Goal: Information Seeking & Learning: Check status

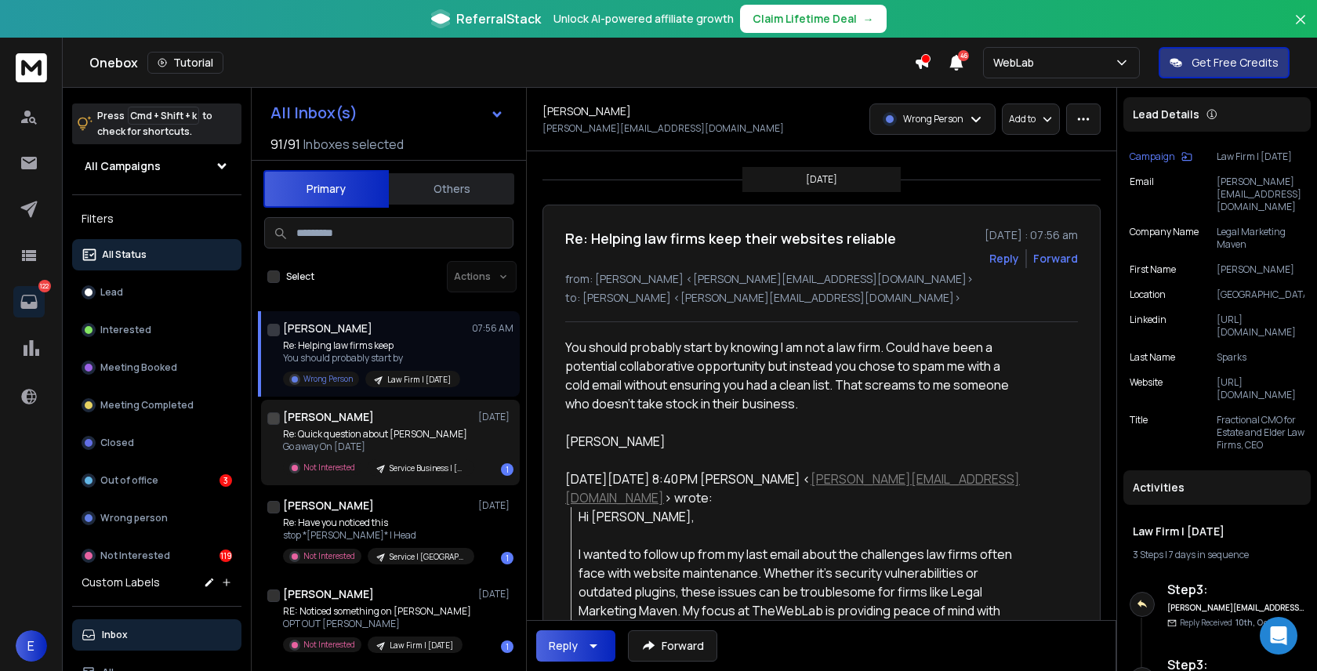
click at [354, 438] on p "Re: Quick question about [PERSON_NAME]" at bounding box center [377, 434] width 188 height 13
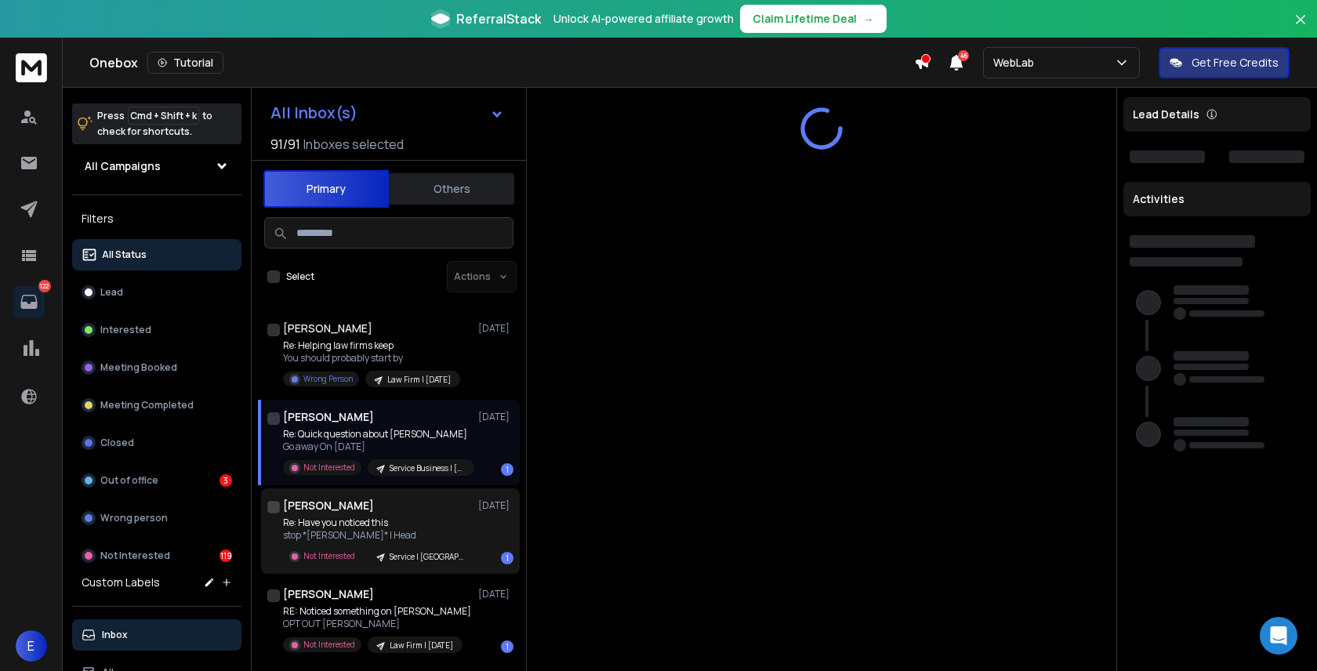
click at [332, 531] on p "stop *[PERSON_NAME]* | Head" at bounding box center [377, 535] width 188 height 13
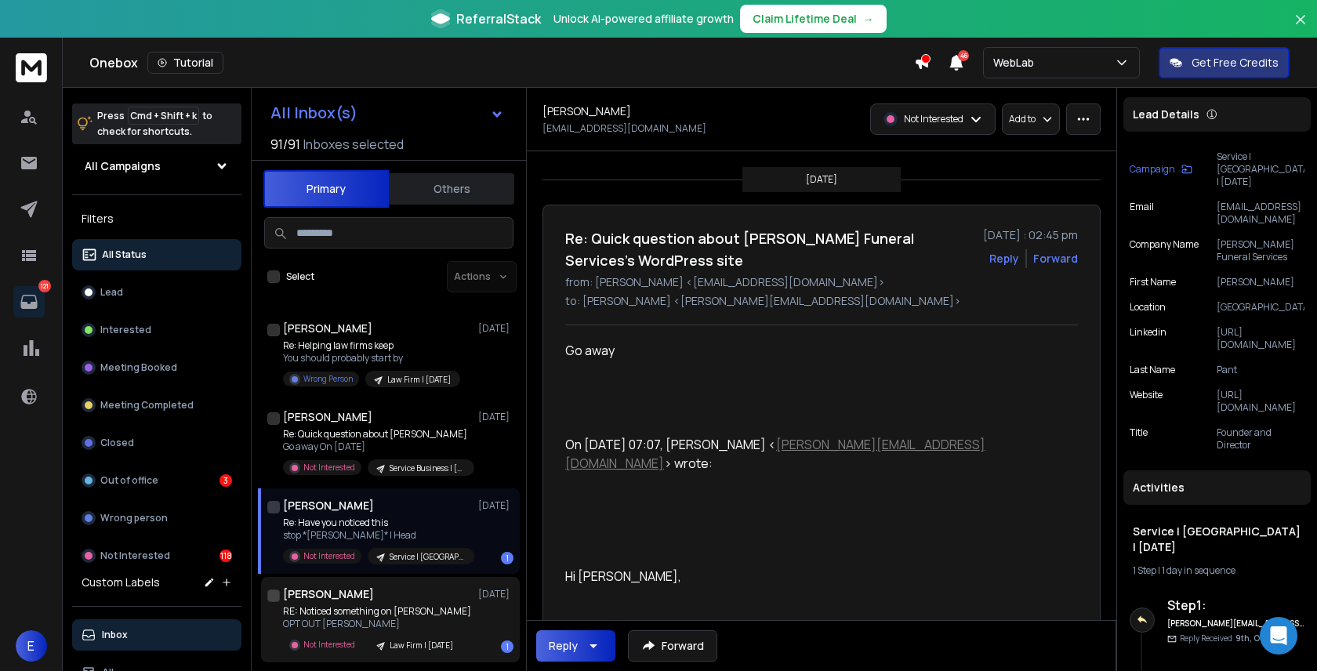
click at [327, 615] on p "RE: Noticed something on Shenker" at bounding box center [377, 611] width 188 height 13
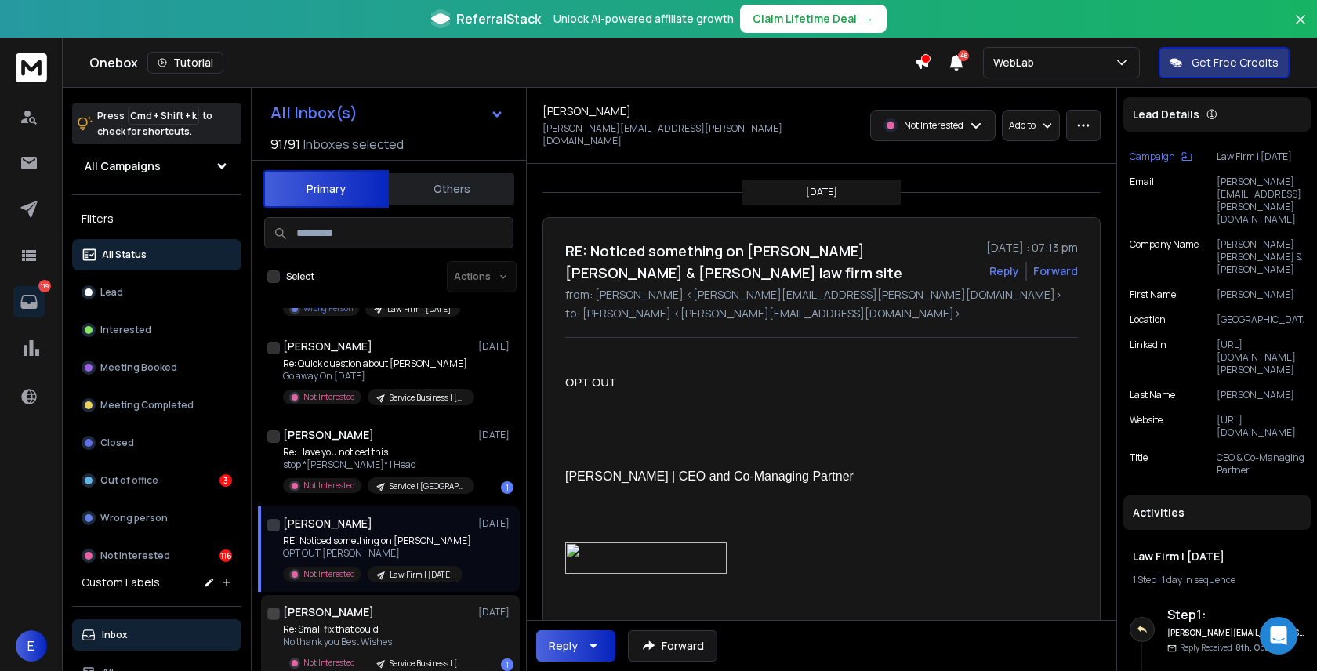
scroll to position [106, 0]
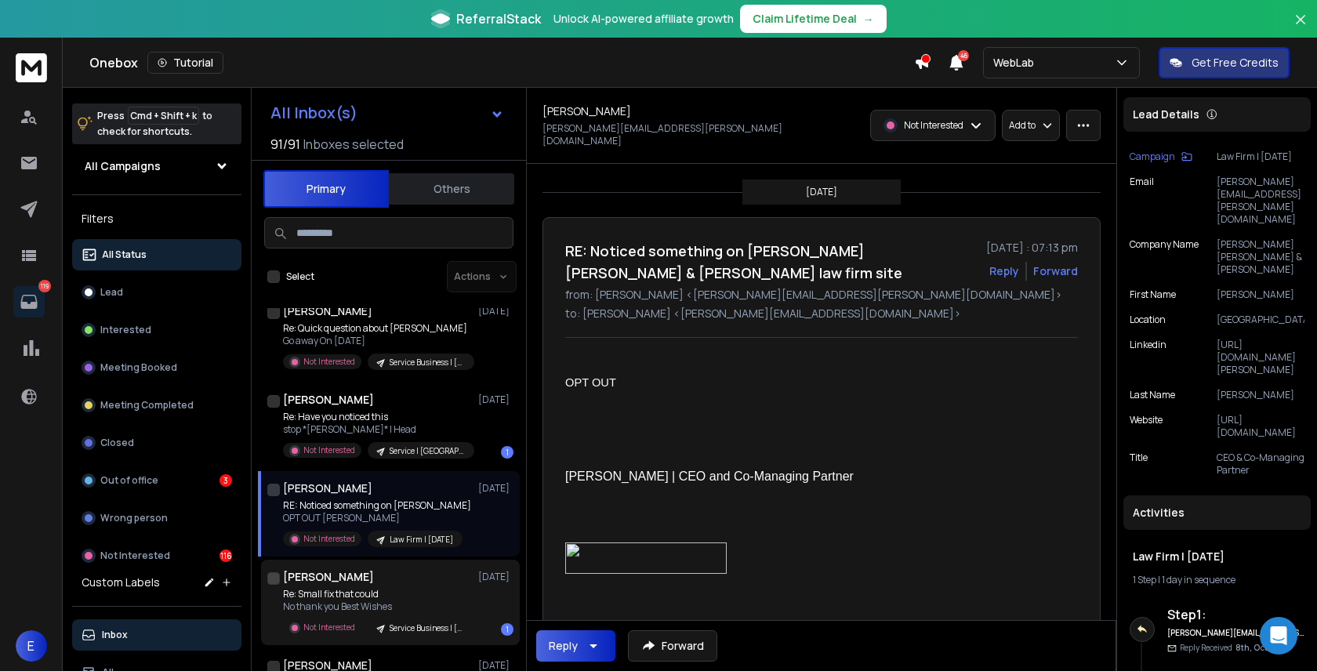
click at [368, 603] on p "No thank you Best Wishes" at bounding box center [377, 607] width 188 height 13
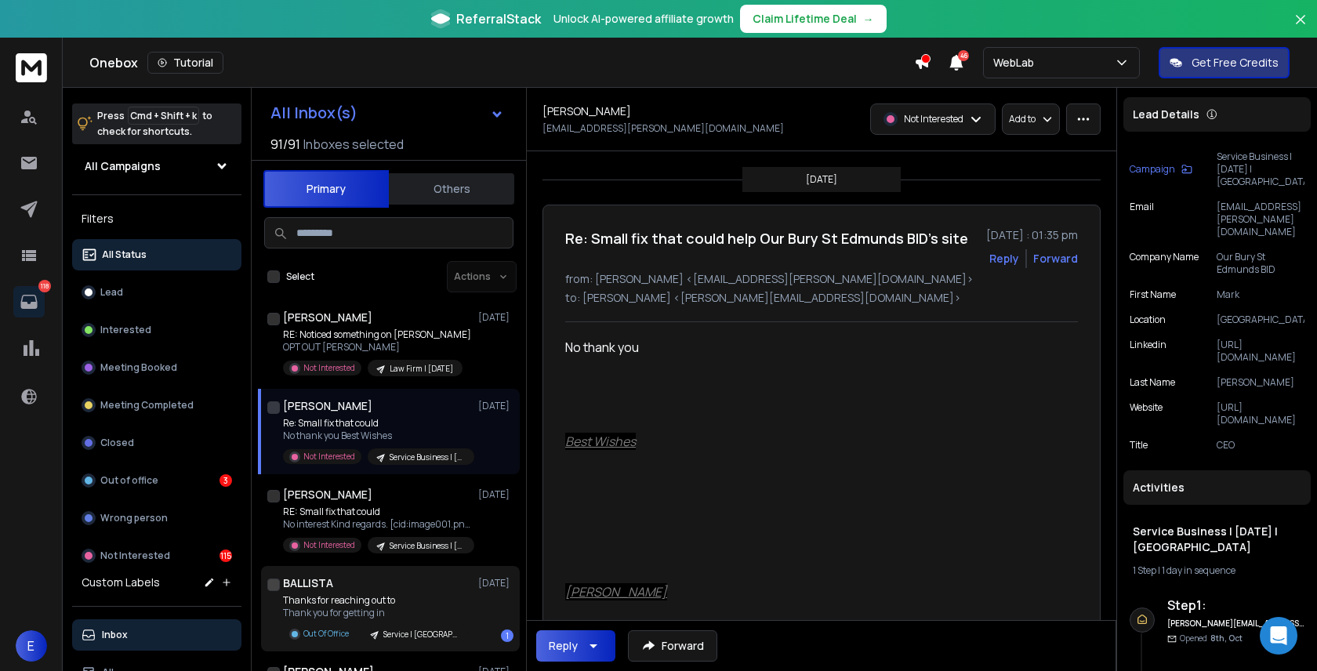
scroll to position [282, 0]
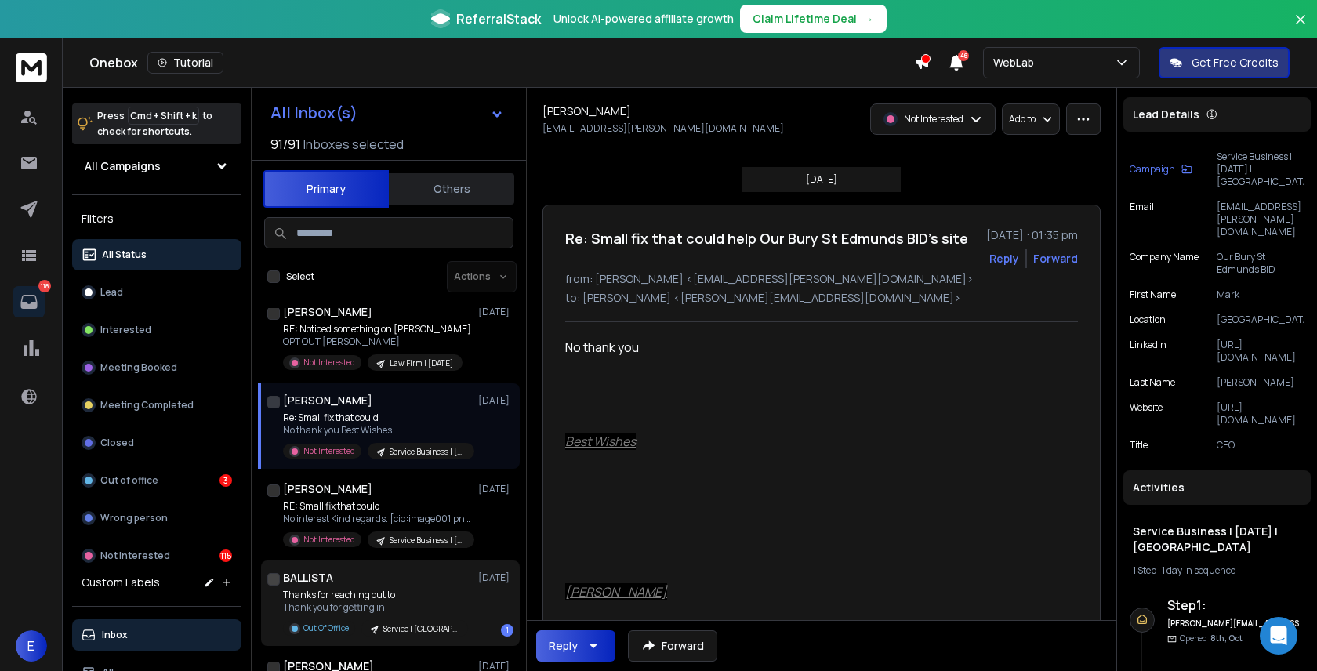
click at [382, 590] on p "Thanks for reaching out to" at bounding box center [375, 595] width 185 height 13
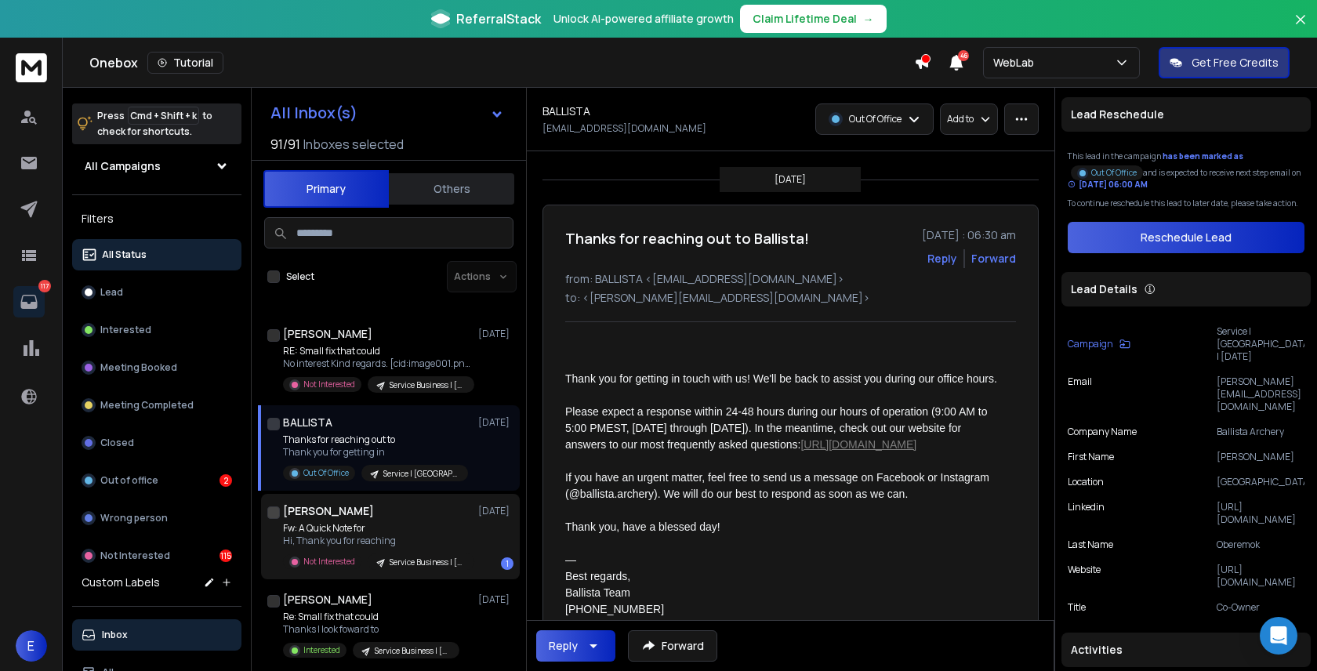
scroll to position [441, 0]
click at [408, 520] on p "Fw: A Quick Note for" at bounding box center [377, 524] width 188 height 13
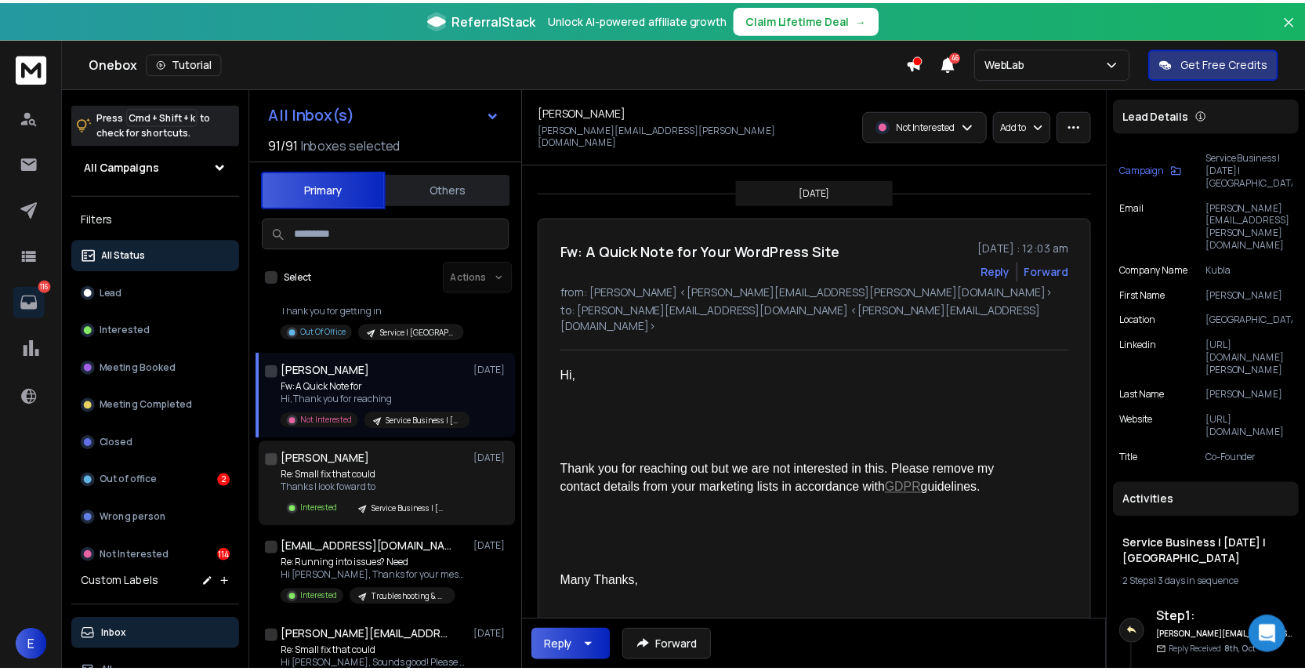
scroll to position [618, 0]
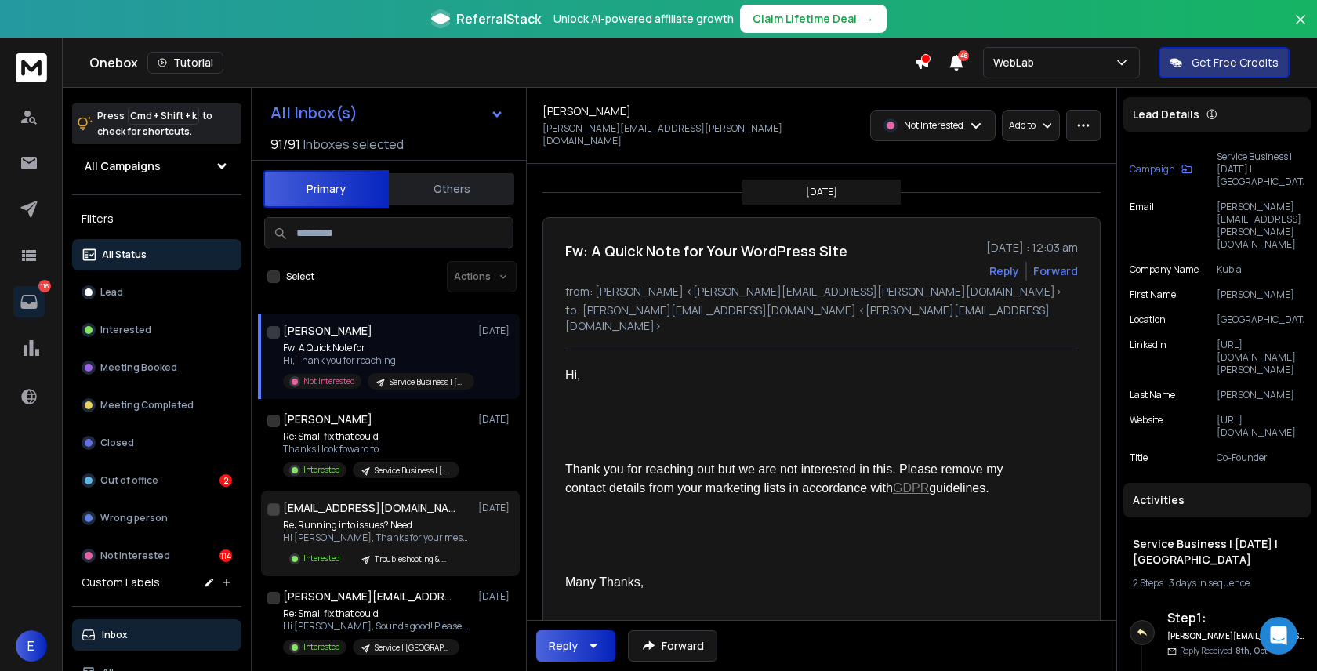
click at [397, 532] on p "Hi Marcus, Thanks for your message. Here" at bounding box center [377, 538] width 188 height 13
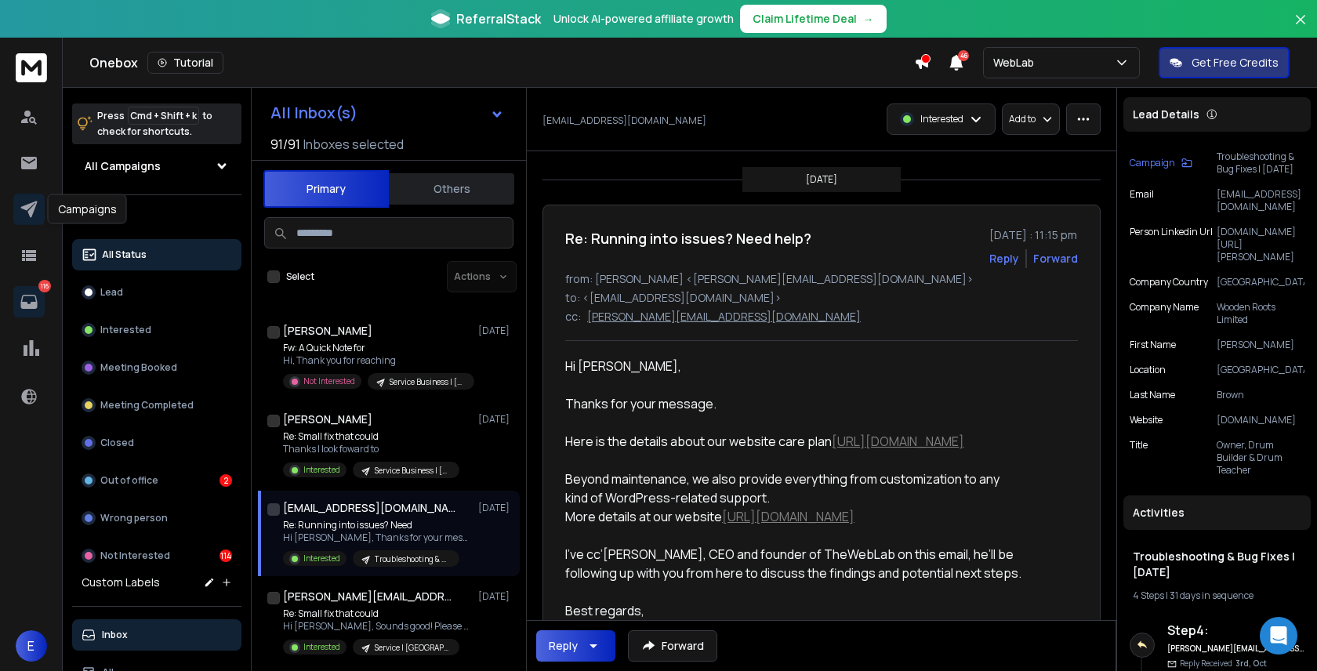
click at [28, 204] on icon at bounding box center [28, 209] width 16 height 16
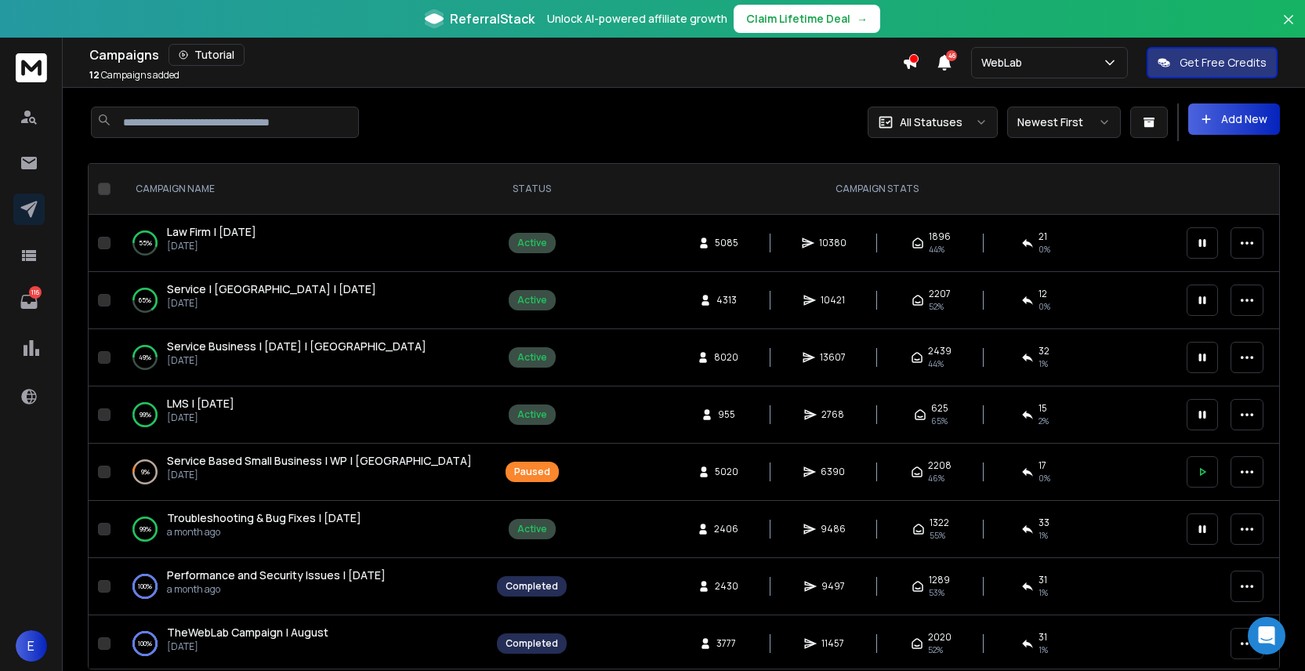
click at [275, 241] on div "55 % Law Firm | Sept 2025 18 days ago" at bounding box center [301, 243] width 339 height 38
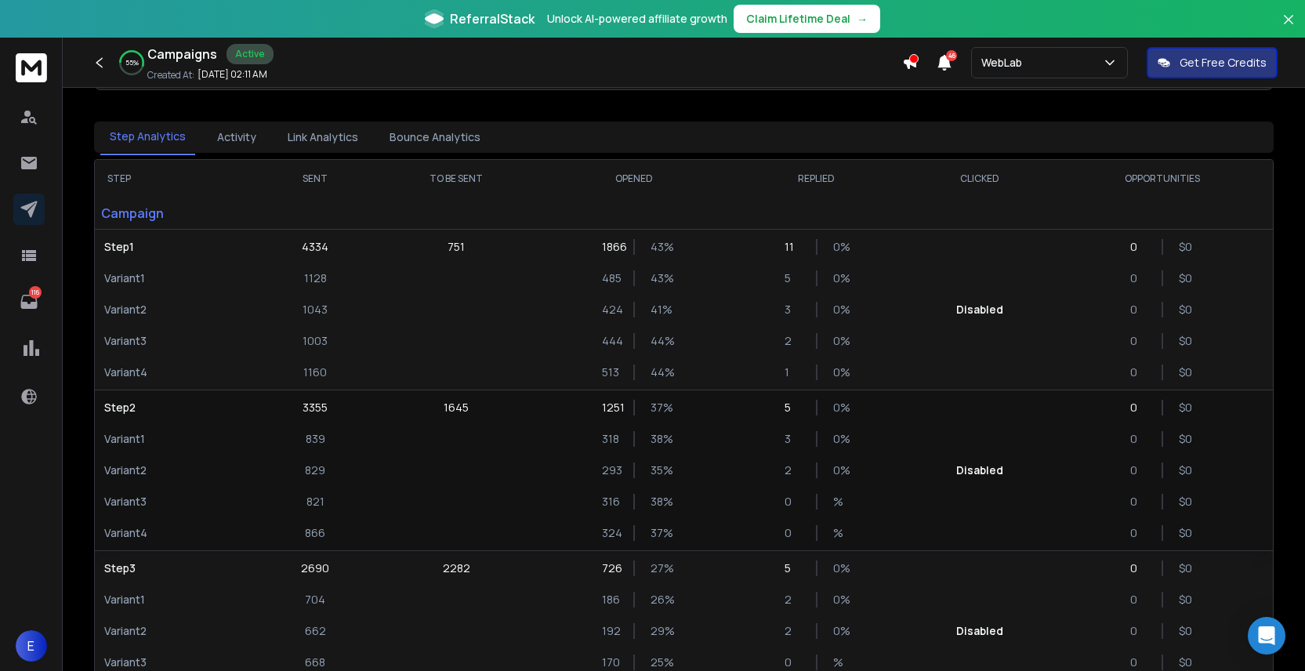
scroll to position [762, 0]
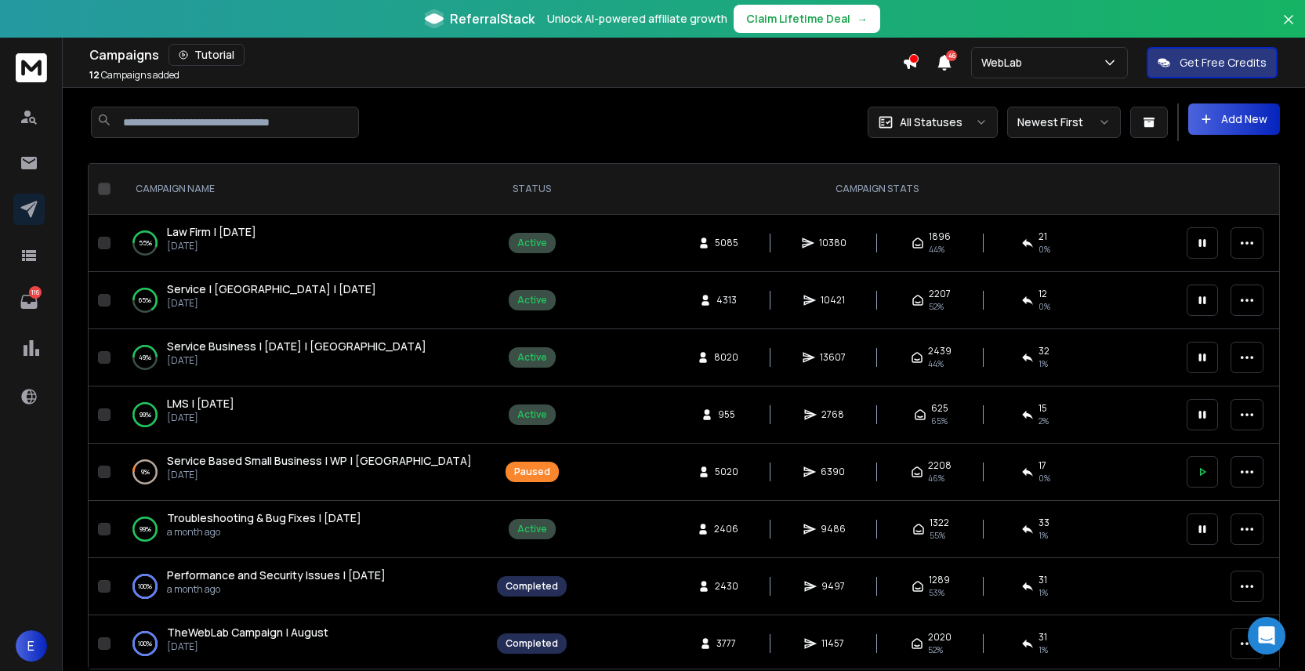
click at [359, 298] on div "65 % Service | USA | Sept 2025 18 days ago" at bounding box center [301, 300] width 339 height 38
click at [353, 295] on div "65 % Service | USA | Sept 2025 18 days ago" at bounding box center [301, 300] width 339 height 38
click at [347, 289] on div "65 % Service | USA | Sept 2025 18 days ago" at bounding box center [301, 300] width 339 height 38
click at [361, 359] on div "49 % Service Business | Sept 2025 | UK 18 days ago" at bounding box center [301, 358] width 339 height 38
click at [309, 299] on div "65 % Service | USA | Sept 2025 18 days ago" at bounding box center [301, 300] width 339 height 38
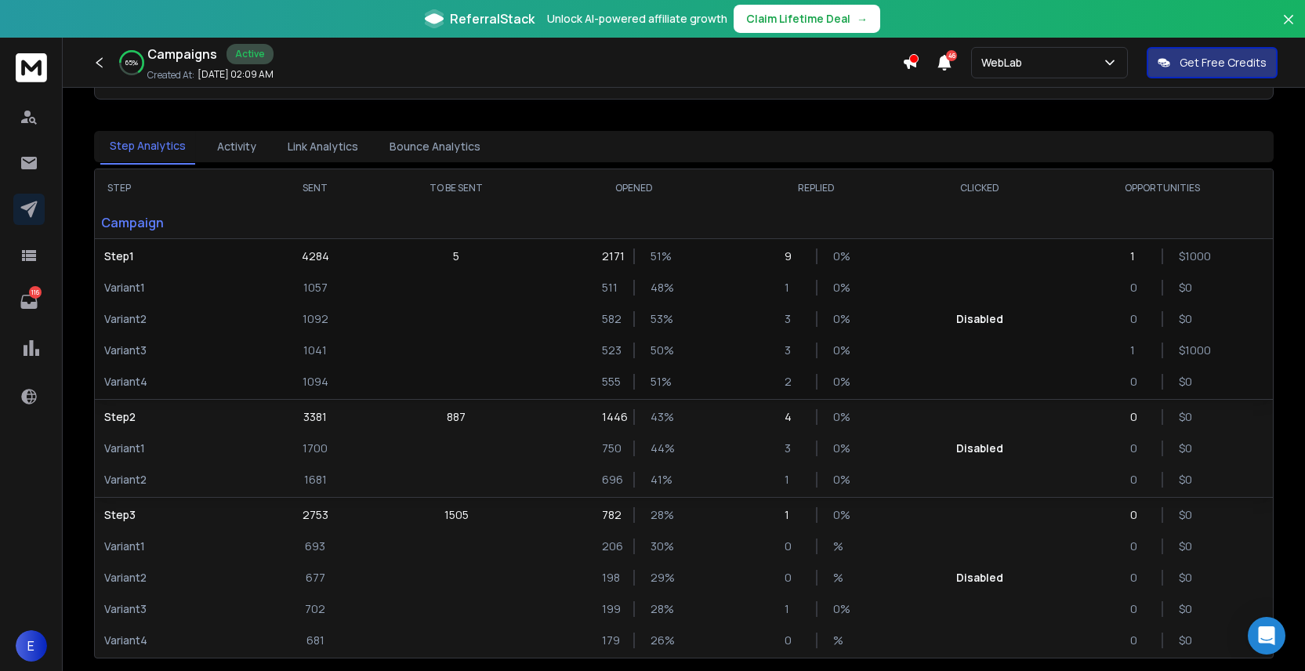
scroll to position [699, 0]
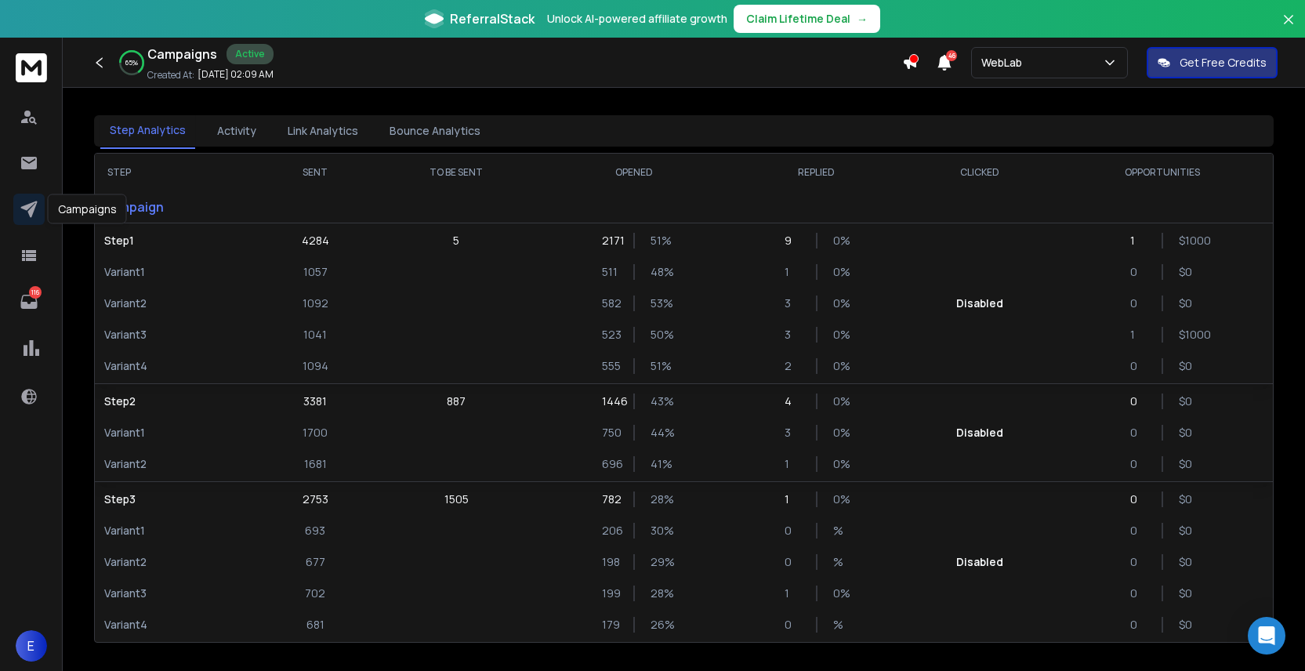
click at [30, 214] on icon at bounding box center [28, 209] width 16 height 16
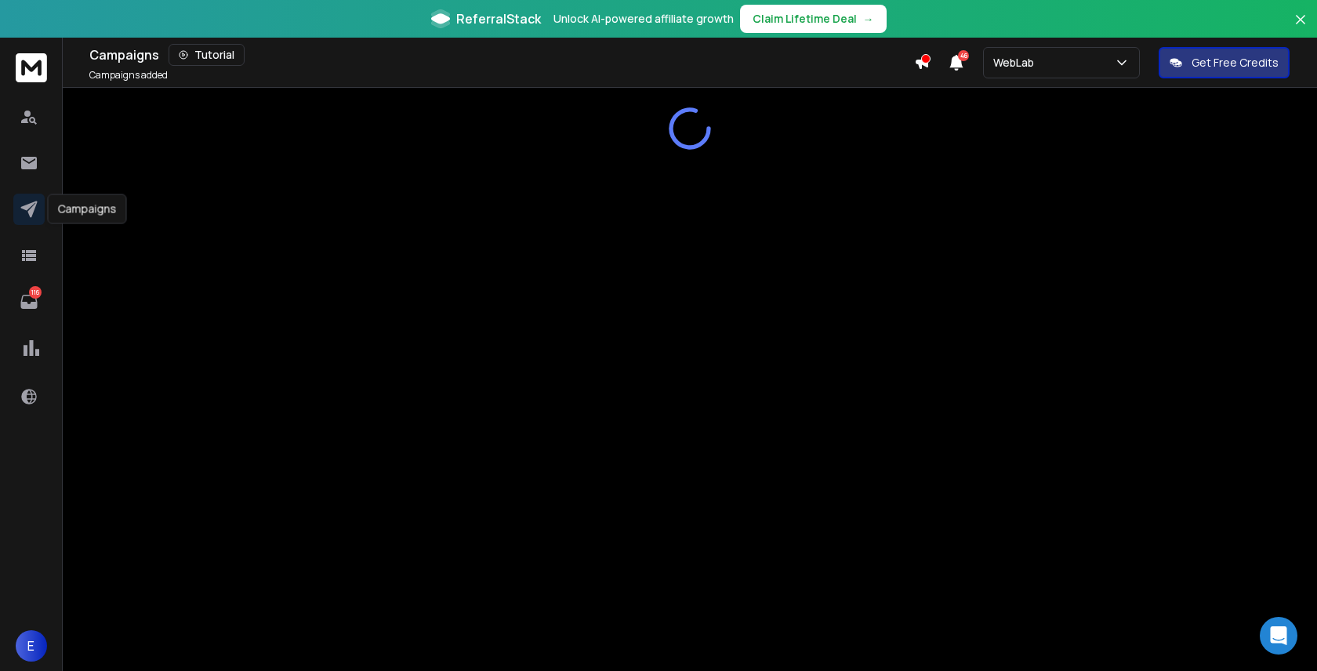
click at [27, 212] on icon at bounding box center [29, 209] width 19 height 19
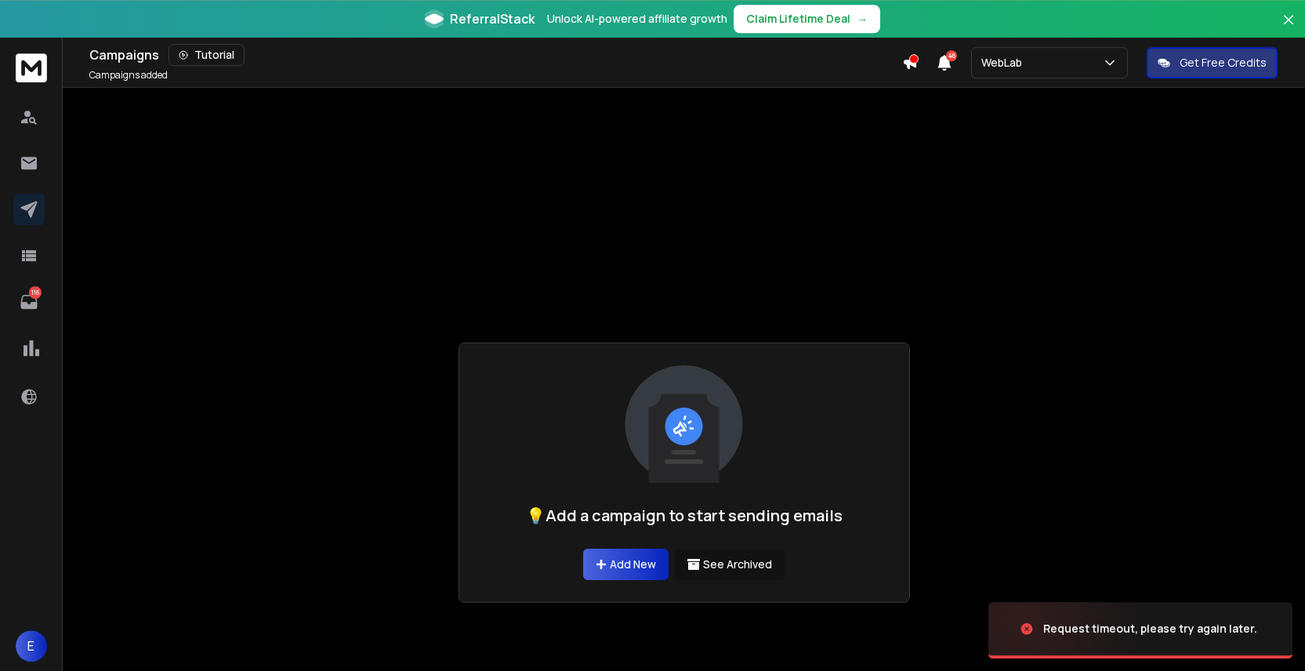
scroll to position [119, 0]
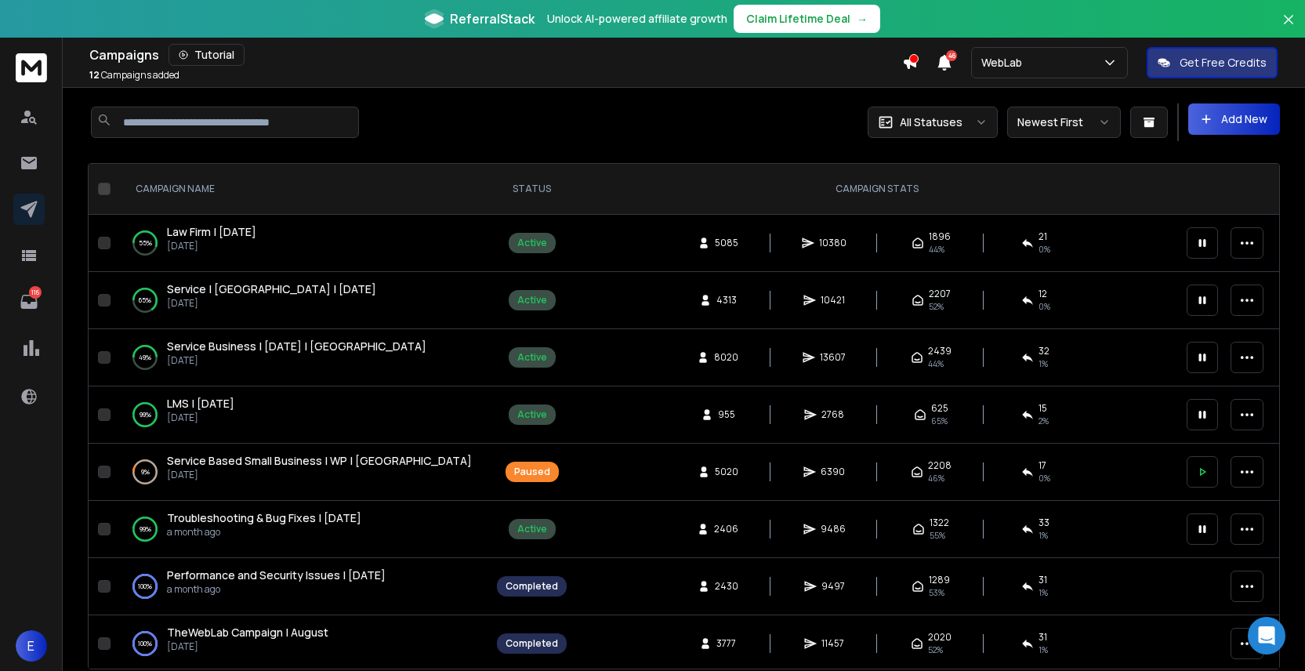
click at [307, 358] on p "18 days ago" at bounding box center [297, 360] width 260 height 13
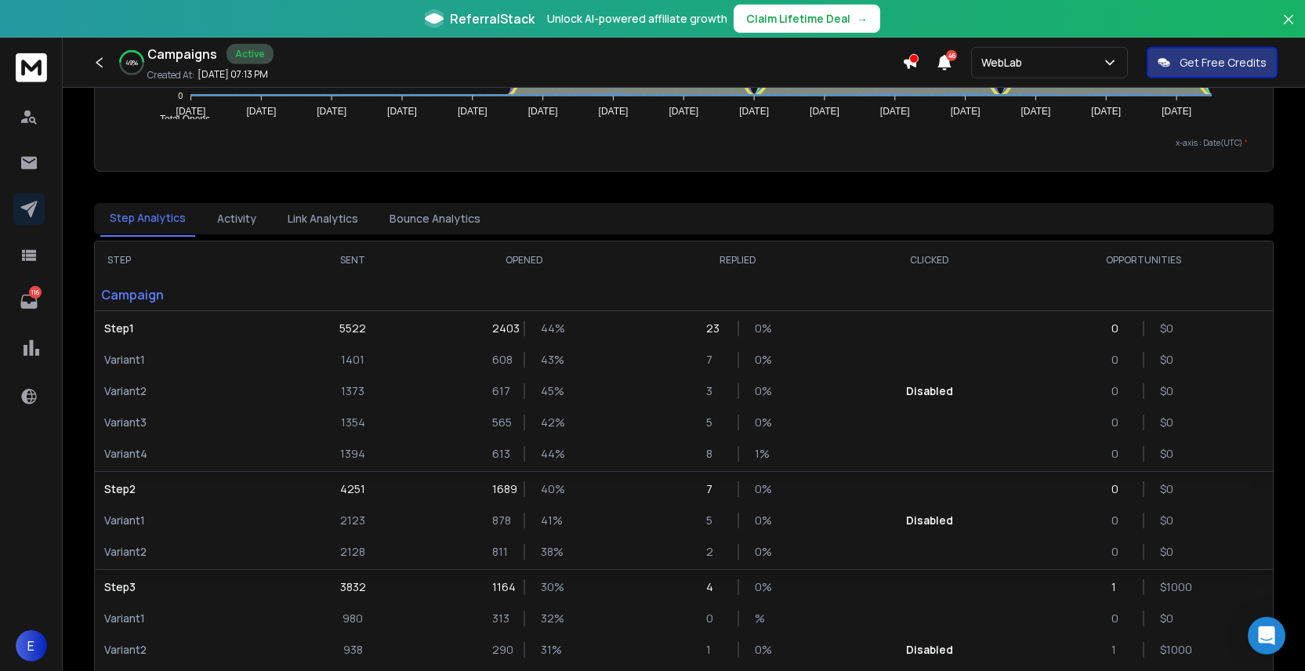
scroll to position [699, 0]
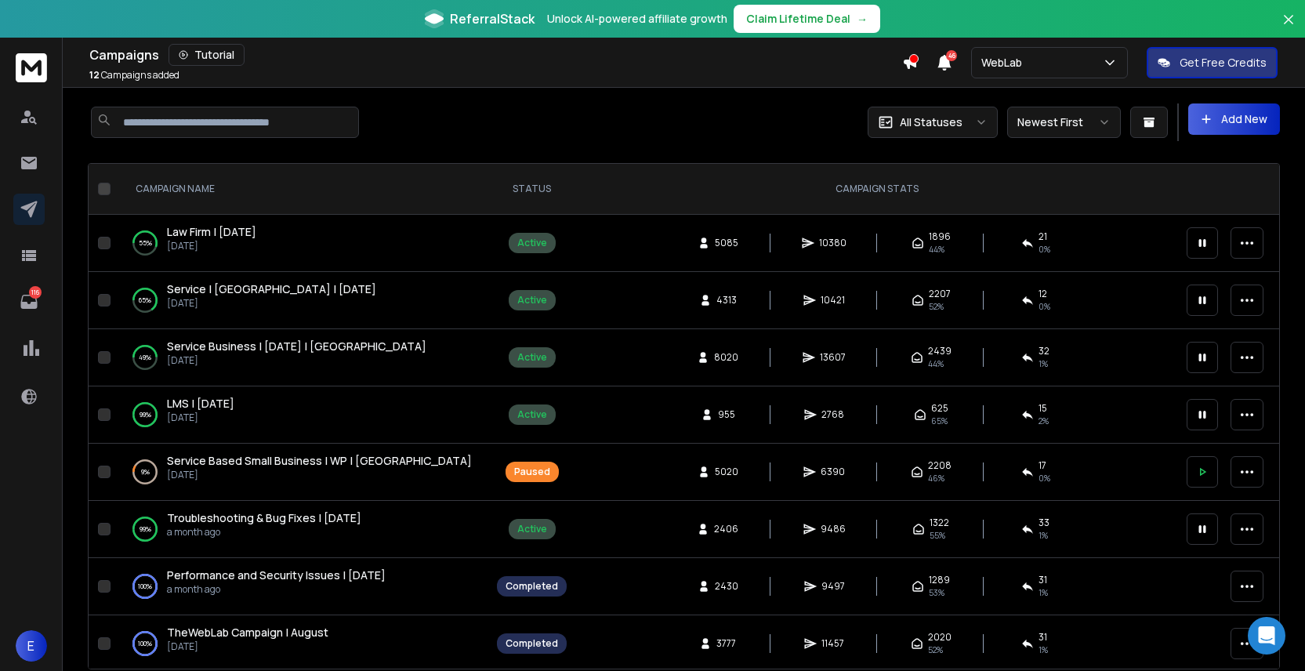
click at [303, 354] on span "Service Business | Sept 2025 | UK" at bounding box center [297, 346] width 260 height 15
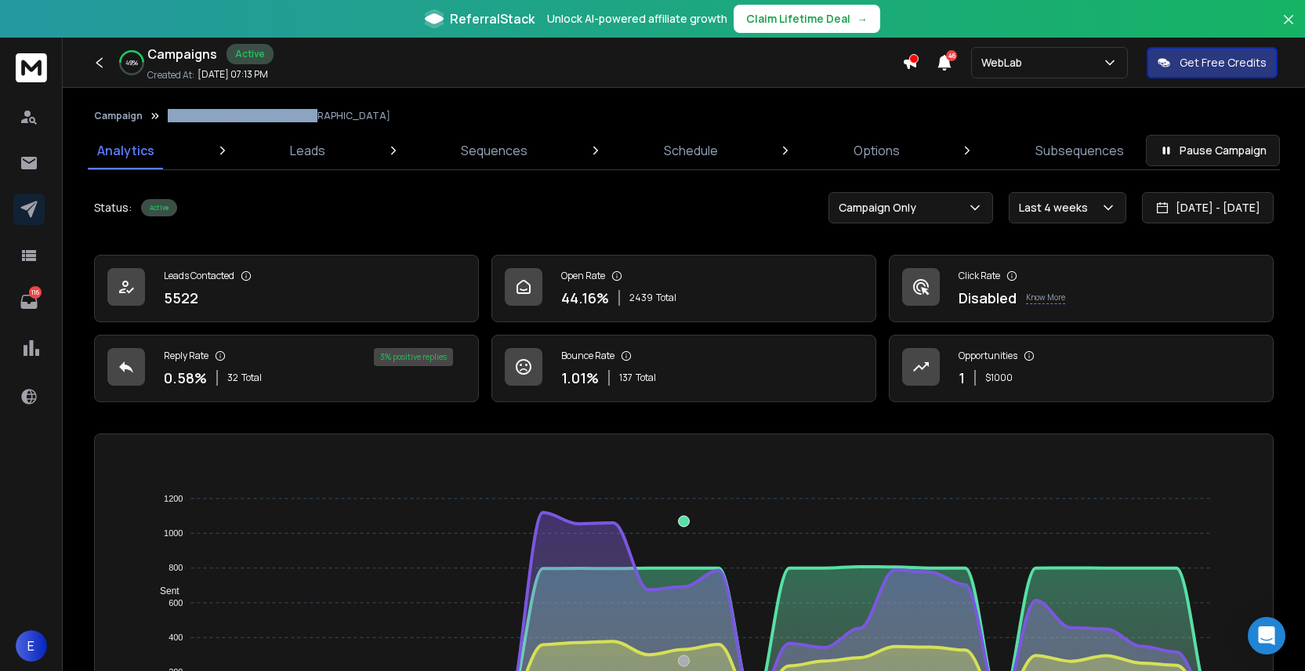
drag, startPoint x: 168, startPoint y: 118, endPoint x: 296, endPoint y: 126, distance: 128.9
click at [296, 126] on div "Campaign Service Business | Sept 2025 | UK" at bounding box center [684, 115] width 1192 height 25
copy p "Service Business | Sept 2025 | UK"
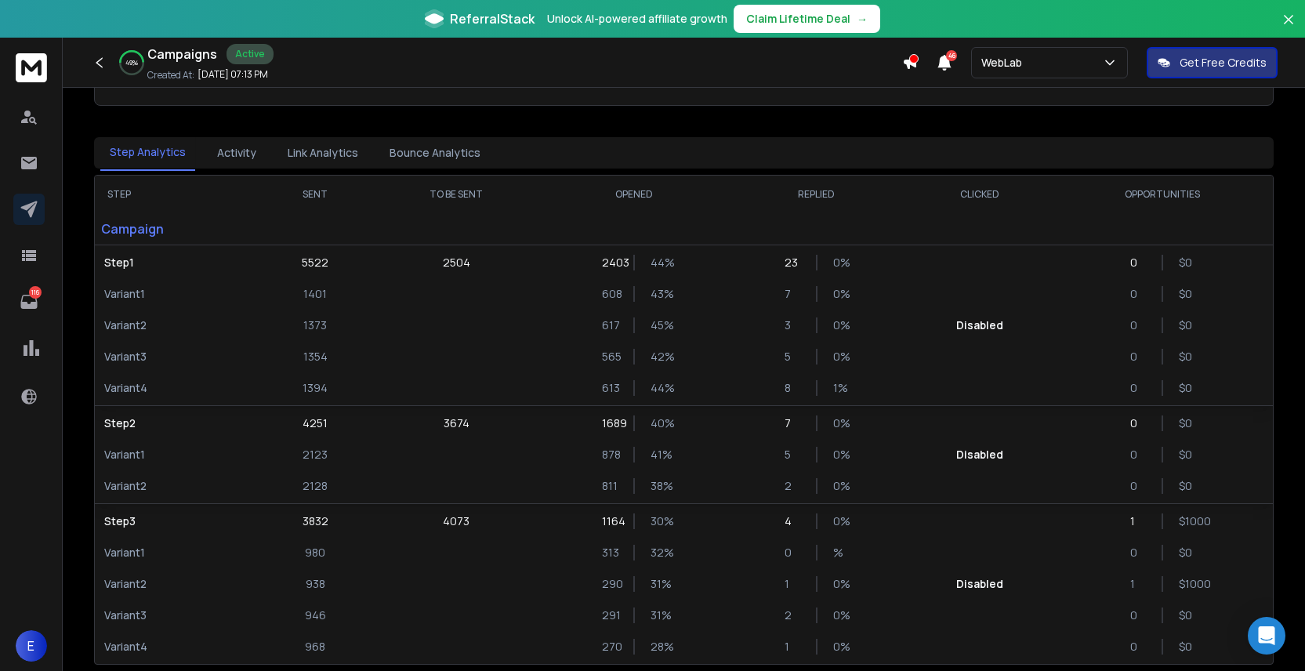
scroll to position [699, 0]
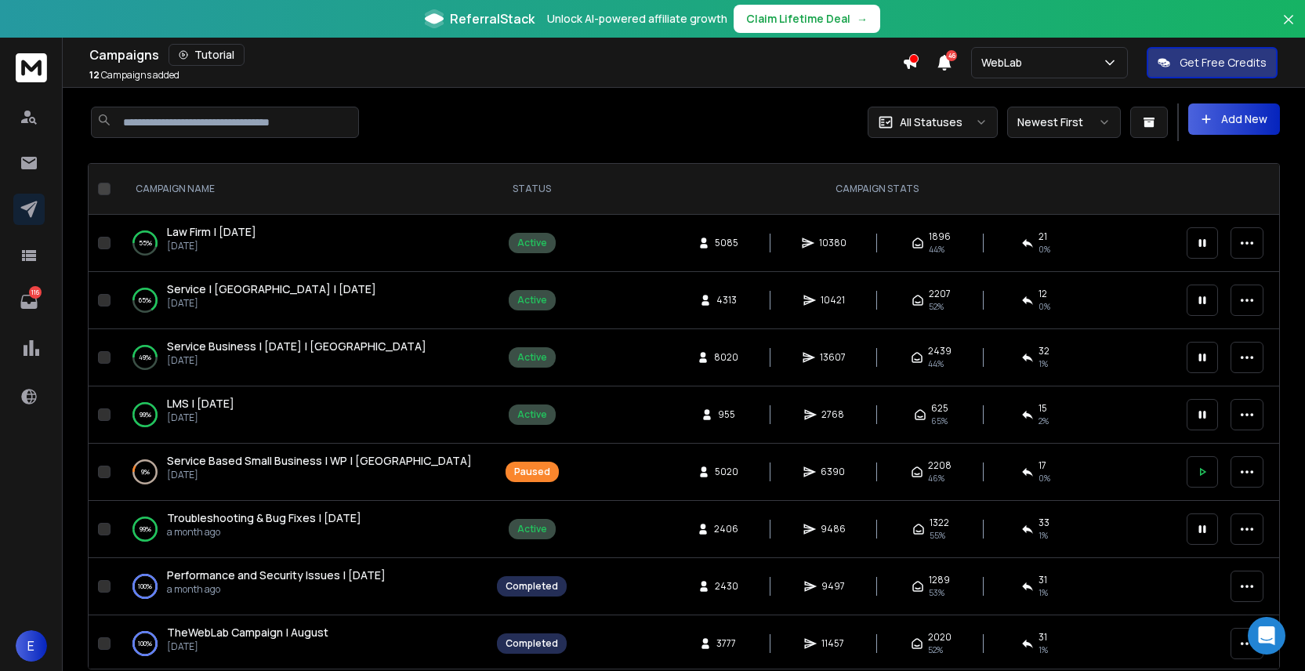
click at [285, 292] on span "Service | [GEOGRAPHIC_DATA] | [DATE]" at bounding box center [271, 288] width 209 height 15
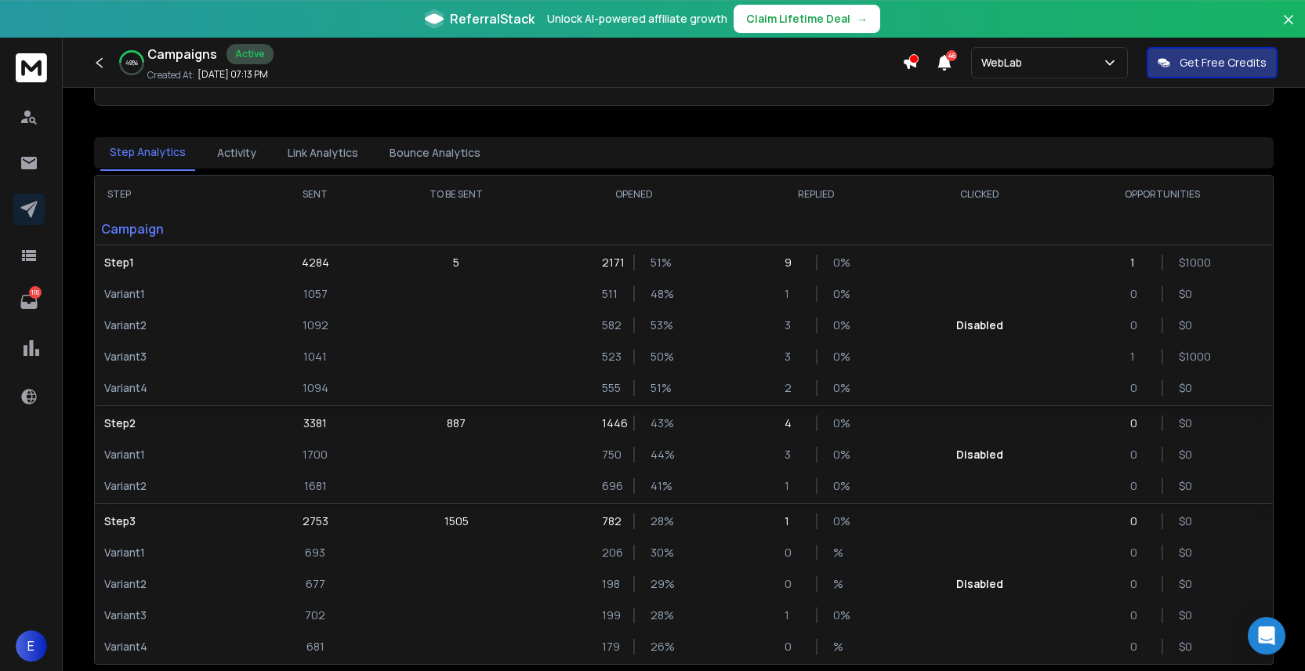
scroll to position [699, 0]
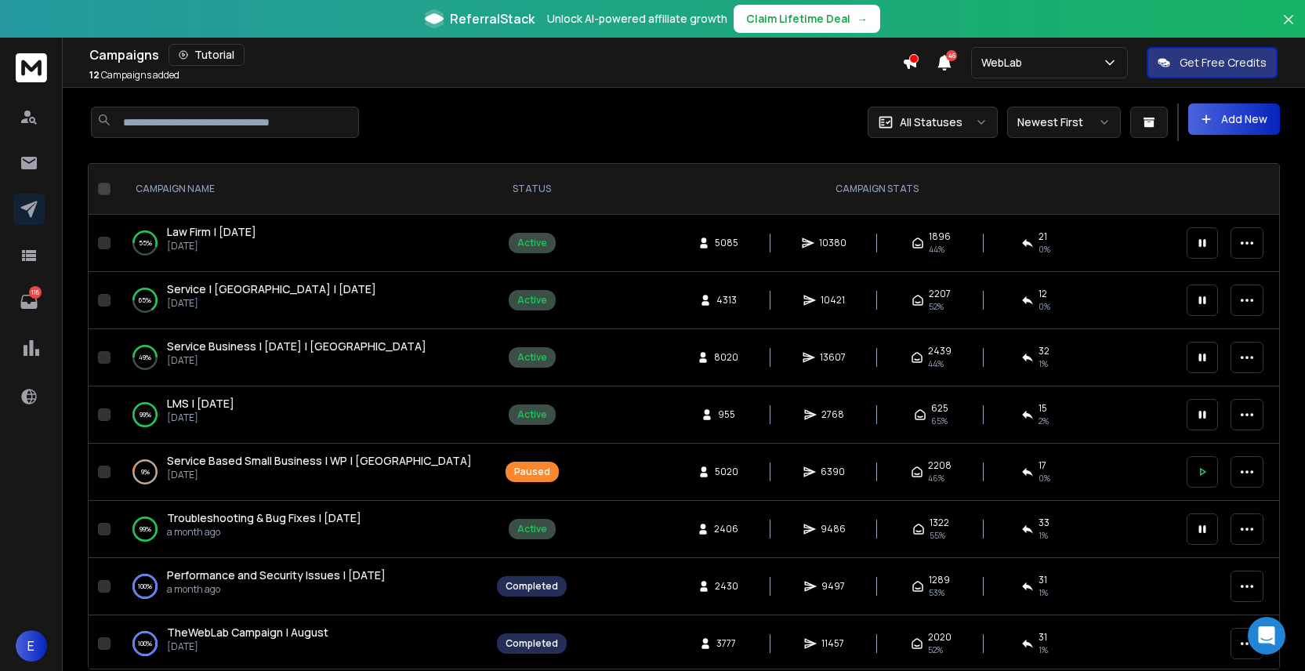
click at [233, 260] on div "Law Firm | Sept 2025 18 days ago" at bounding box center [211, 243] width 89 height 38
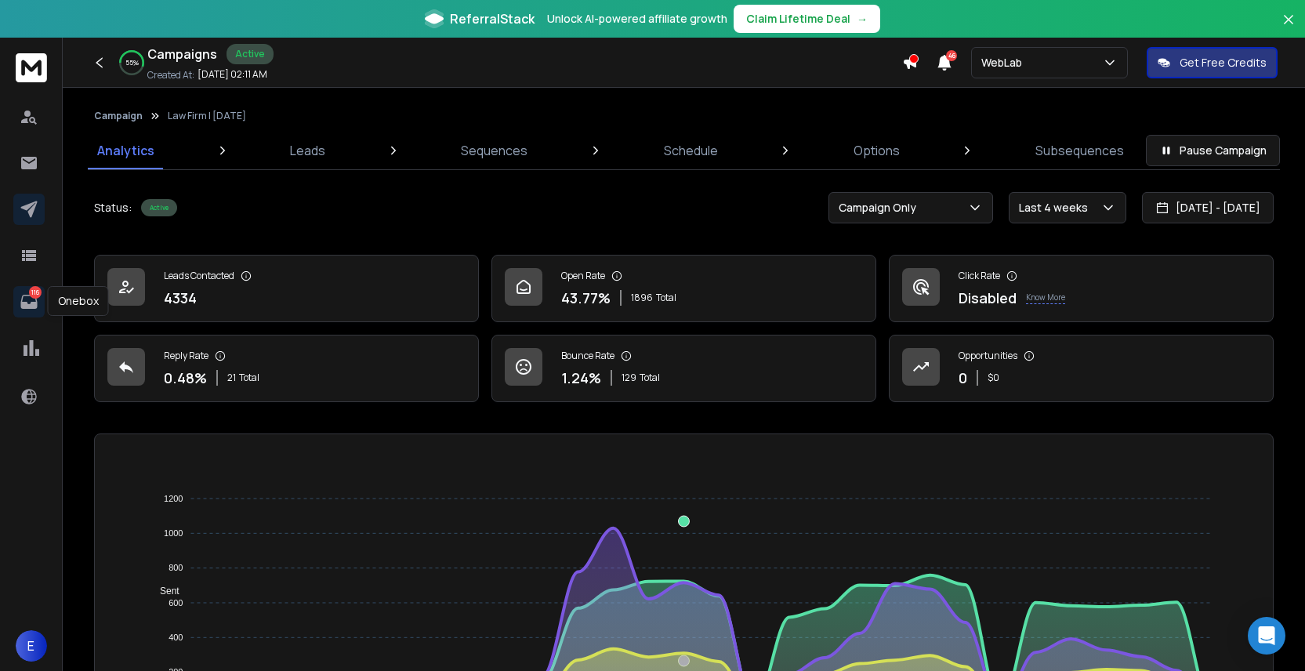
click at [27, 309] on icon at bounding box center [29, 301] width 19 height 19
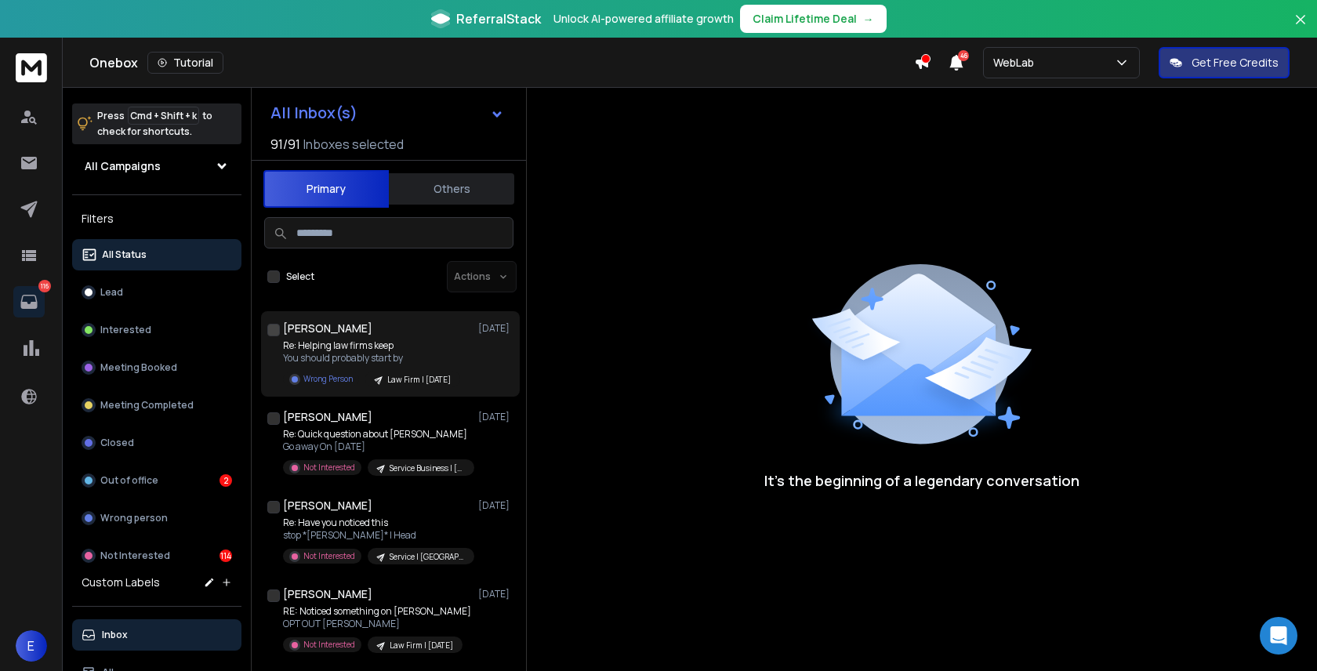
click at [366, 361] on p "You should probably start by" at bounding box center [371, 358] width 177 height 13
